Goal: Communication & Community: Answer question/provide support

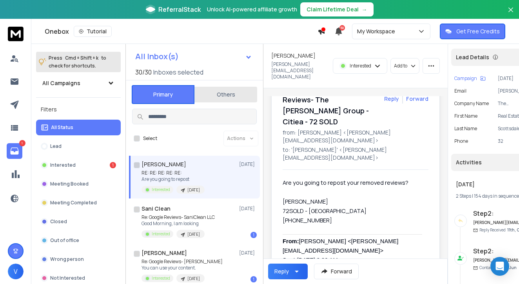
scroll to position [54, 0]
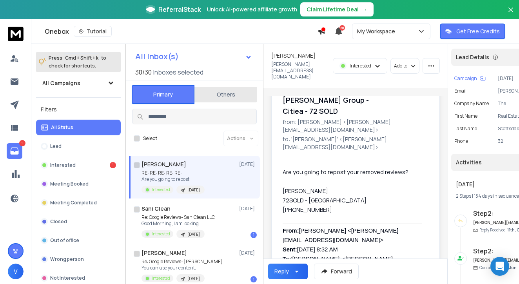
click at [280, 275] on div "Reply" at bounding box center [287, 271] width 27 height 9
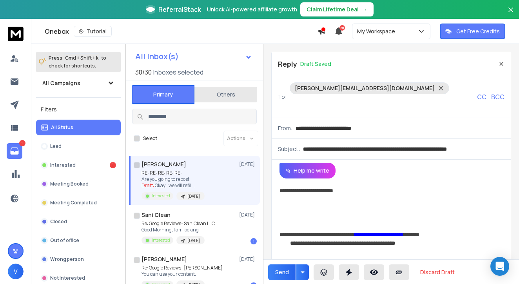
scroll to position [3, 0]
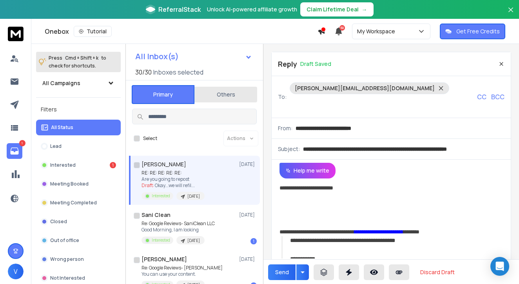
click at [278, 271] on button "Send" at bounding box center [281, 272] width 27 height 16
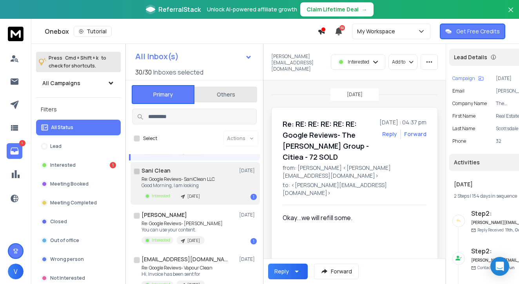
scroll to position [29, 0]
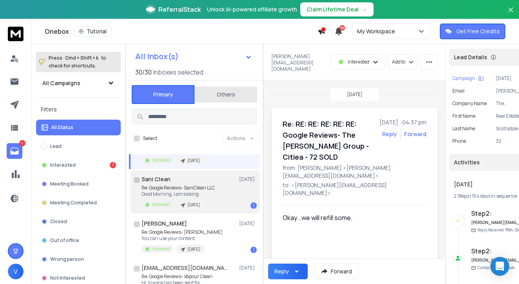
click at [196, 188] on p "Re: Google Reviews- SaniClean LLC" at bounding box center [178, 188] width 73 height 6
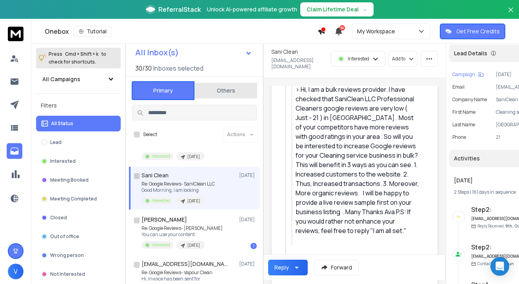
scroll to position [13, 0]
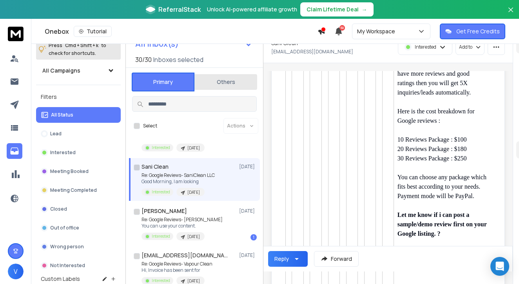
scroll to position [4316, 0]
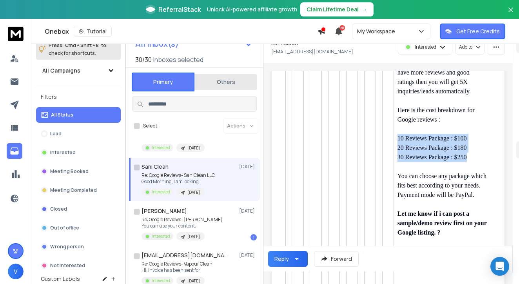
drag, startPoint x: 470, startPoint y: 145, endPoint x: 398, endPoint y: 127, distance: 73.6
copy blockquote "10 Reviews Package : $100 20 Reviews Package : $180 30 Reviews Package : $250"
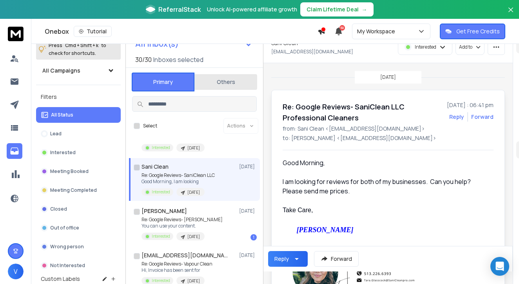
scroll to position [0, 0]
click at [281, 258] on div "Reply" at bounding box center [281, 259] width 15 height 8
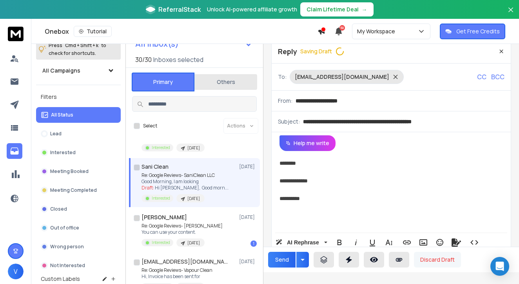
click at [441, 261] on button "Discard Draft" at bounding box center [437, 260] width 47 height 16
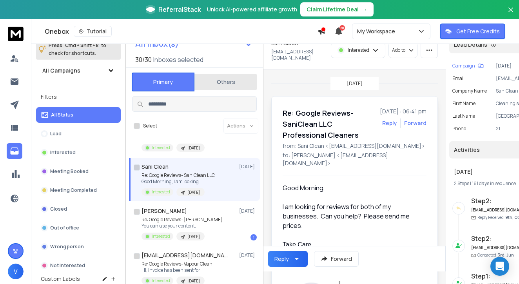
click at [283, 261] on div "Reply" at bounding box center [281, 259] width 15 height 8
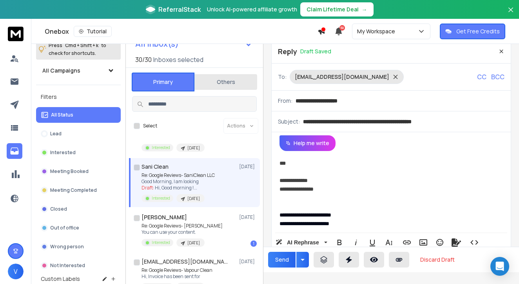
click at [325, 178] on div "**********" at bounding box center [390, 175] width 221 height 17
click at [284, 165] on div "***" at bounding box center [390, 163] width 221 height 9
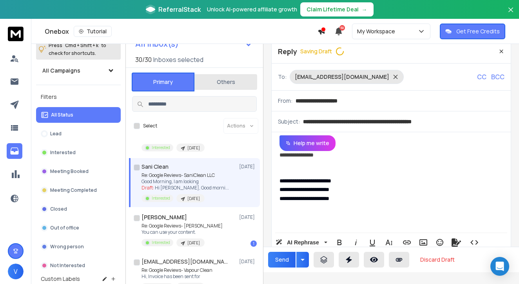
scroll to position [46, 0]
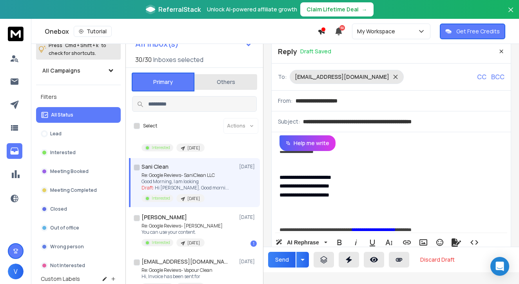
click at [322, 208] on div at bounding box center [390, 212] width 221 height 9
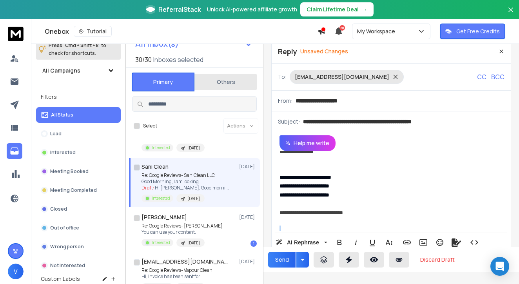
scroll to position [68, 0]
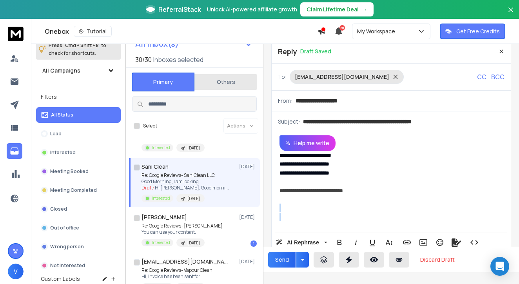
click at [356, 188] on div "**********" at bounding box center [390, 203] width 221 height 34
click at [399, 188] on div "**********" at bounding box center [390, 203] width 221 height 34
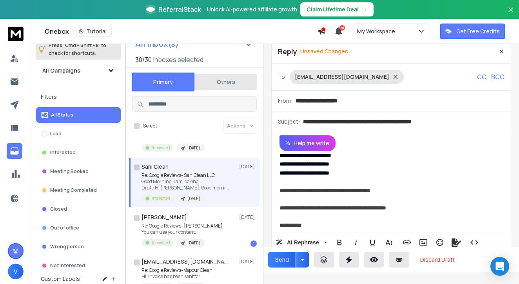
scroll to position [73, 0]
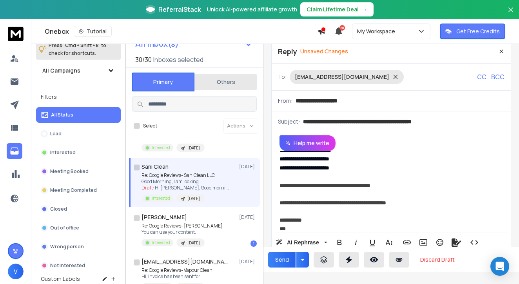
click at [280, 260] on button "Send" at bounding box center [281, 260] width 27 height 16
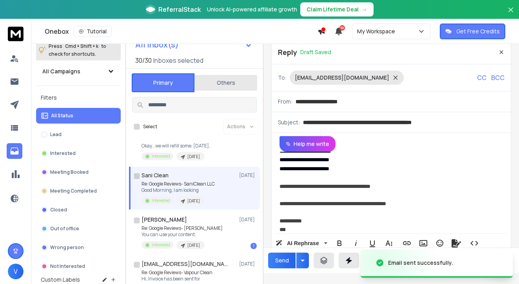
scroll to position [29, 0]
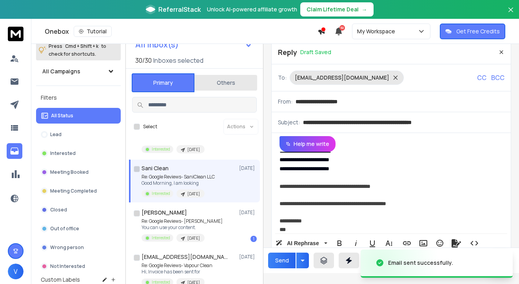
click at [176, 191] on div "Interested [DATE]" at bounding box center [178, 193] width 73 height 8
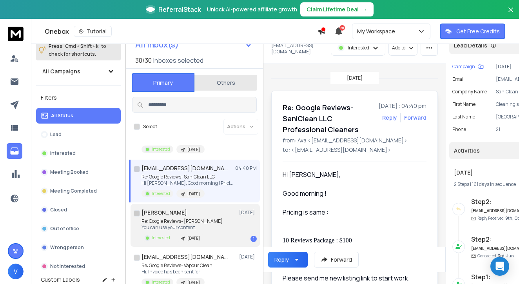
click at [173, 222] on p "Re: Google Reviews- [PERSON_NAME]" at bounding box center [182, 221] width 81 height 6
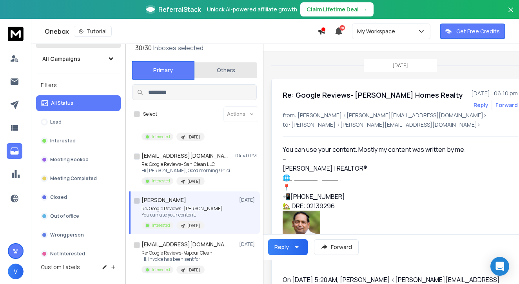
scroll to position [0, 0]
click at [283, 249] on div "Reply" at bounding box center [281, 247] width 15 height 8
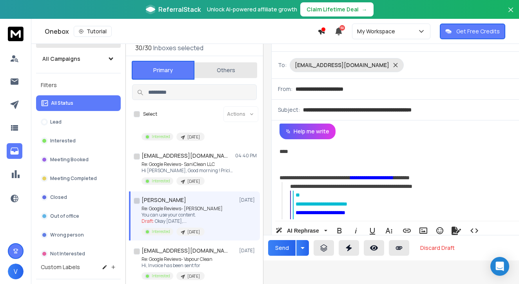
click at [274, 243] on button "Send" at bounding box center [281, 248] width 27 height 16
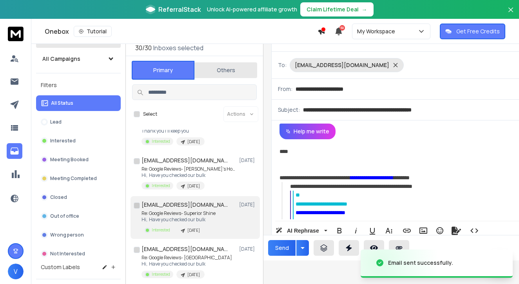
scroll to position [516, 0]
